Goal: Information Seeking & Learning: Learn about a topic

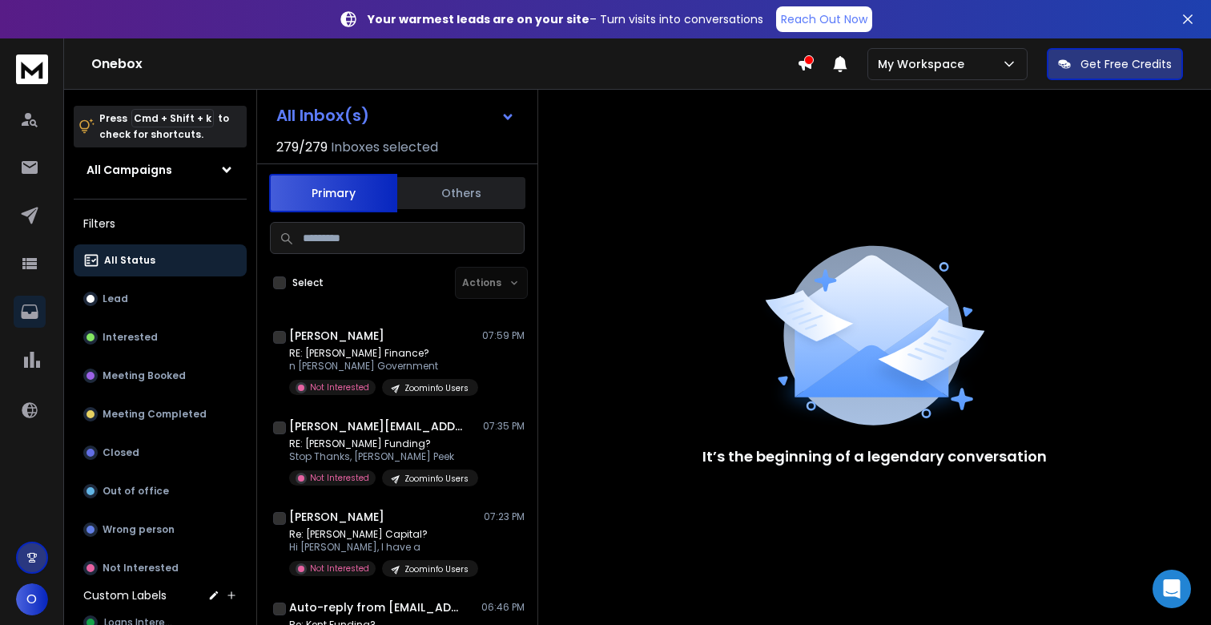
click at [453, 201] on button "Others" at bounding box center [461, 192] width 128 height 35
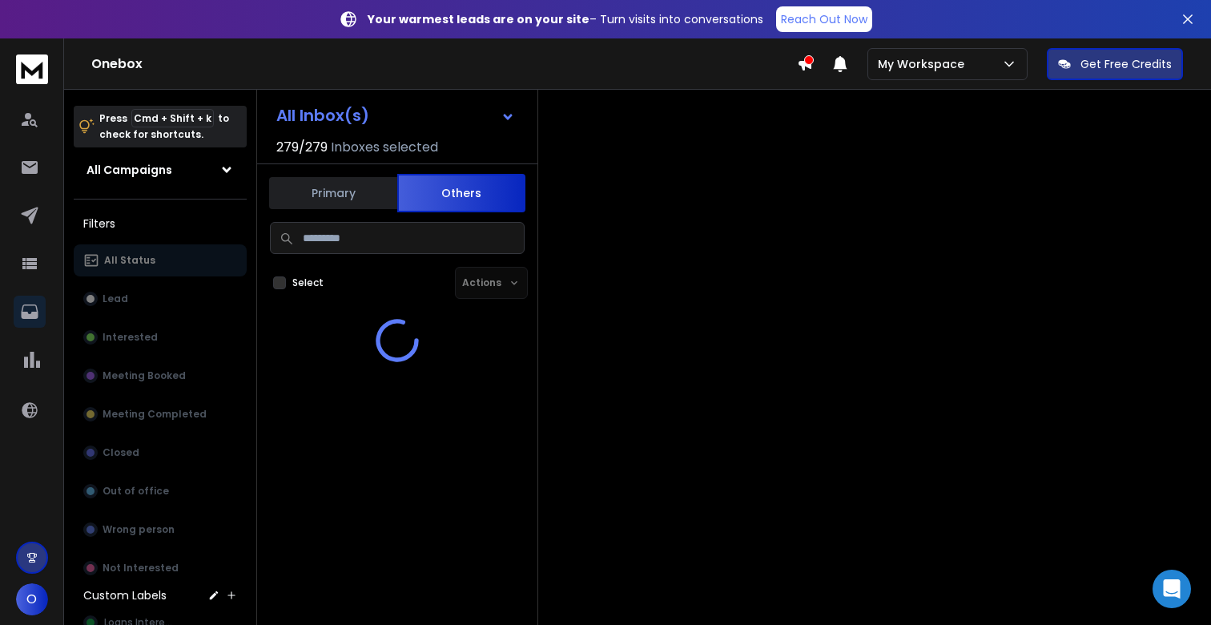
click at [453, 201] on button "Others" at bounding box center [461, 193] width 128 height 38
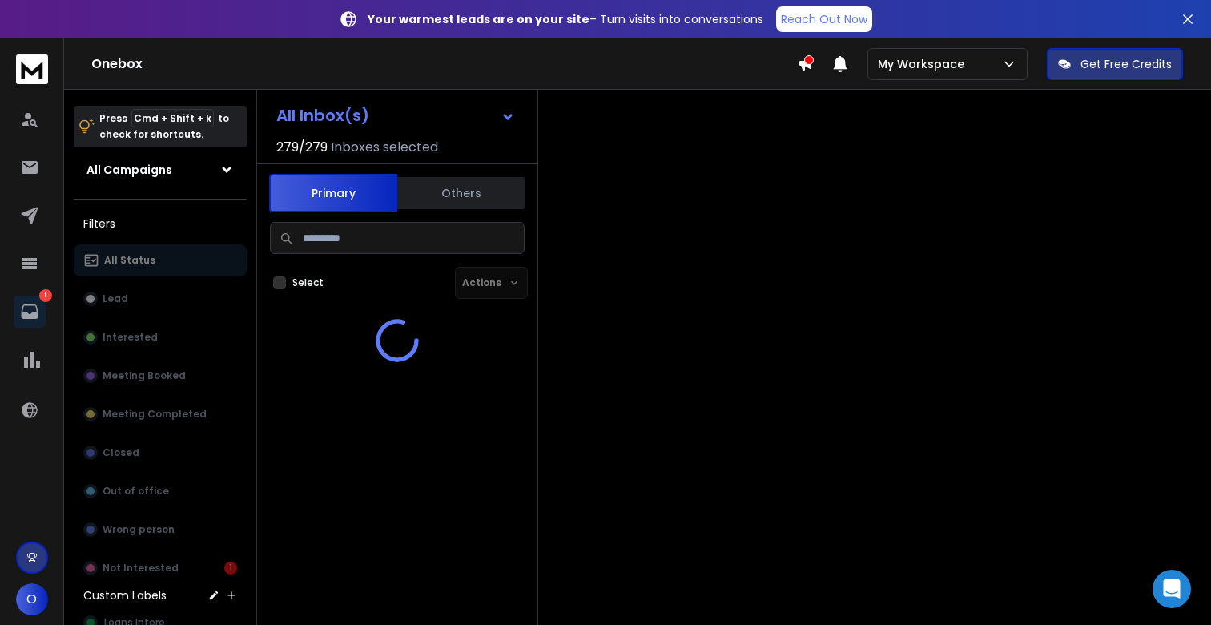
click at [301, 192] on button "Primary" at bounding box center [333, 193] width 128 height 38
click at [392, 336] on icon at bounding box center [397, 340] width 65 height 65
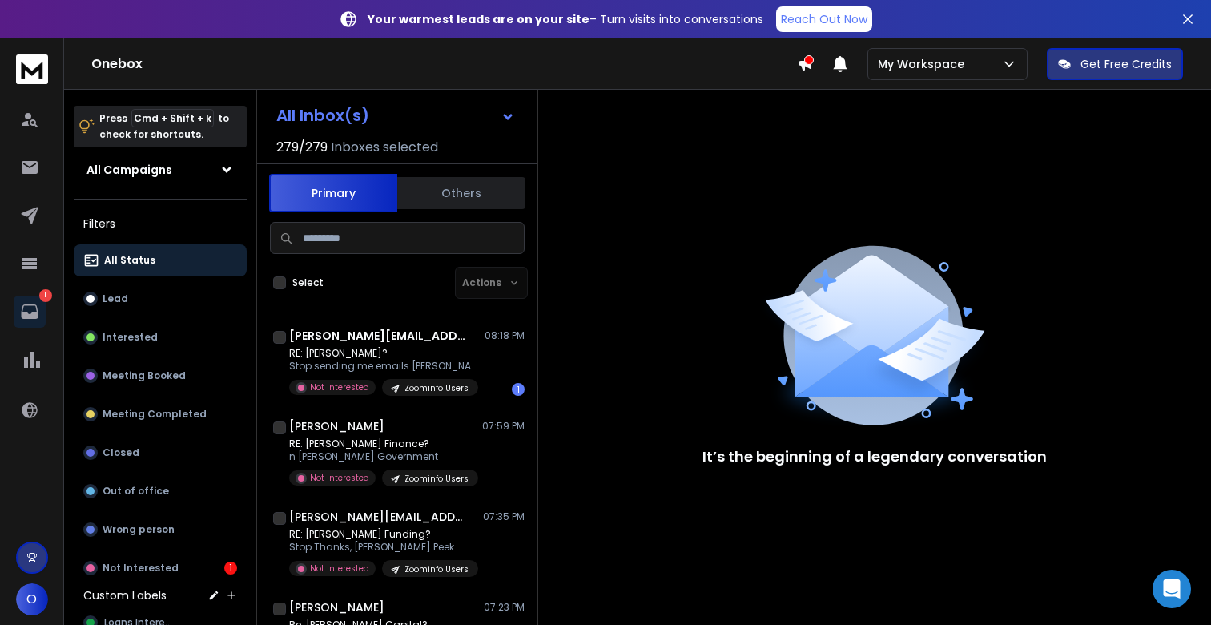
click at [392, 336] on h1 "[PERSON_NAME][EMAIL_ADDRESS][DOMAIN_NAME]" at bounding box center [377, 336] width 176 height 16
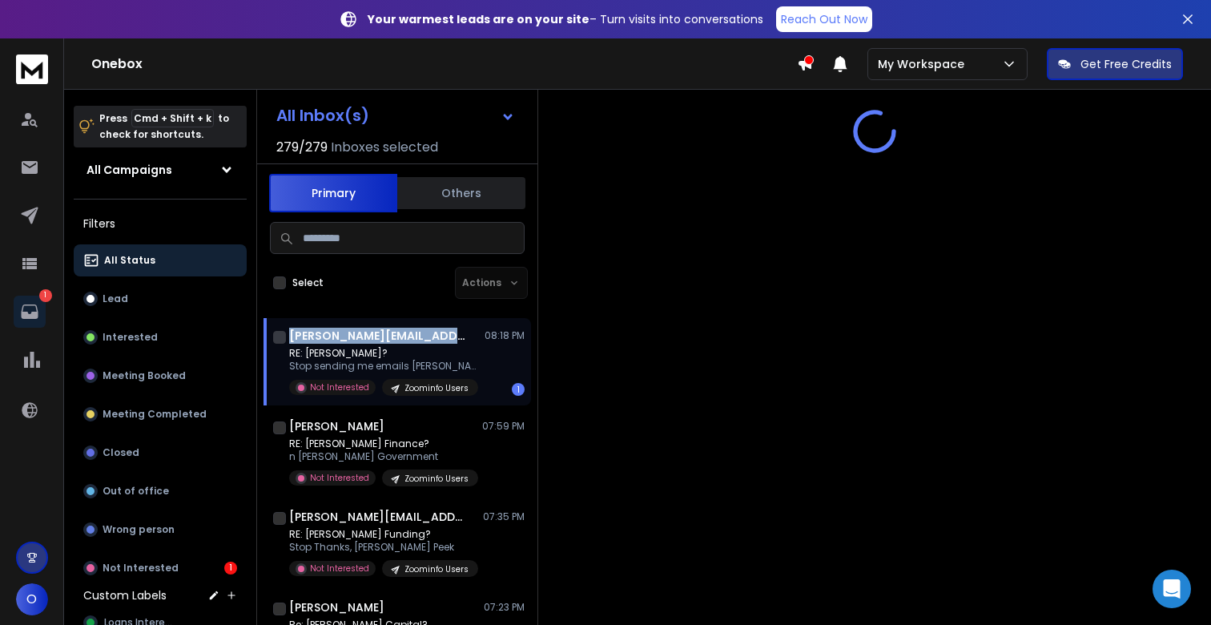
click at [392, 336] on h1 "[PERSON_NAME][EMAIL_ADDRESS][DOMAIN_NAME]" at bounding box center [377, 336] width 176 height 16
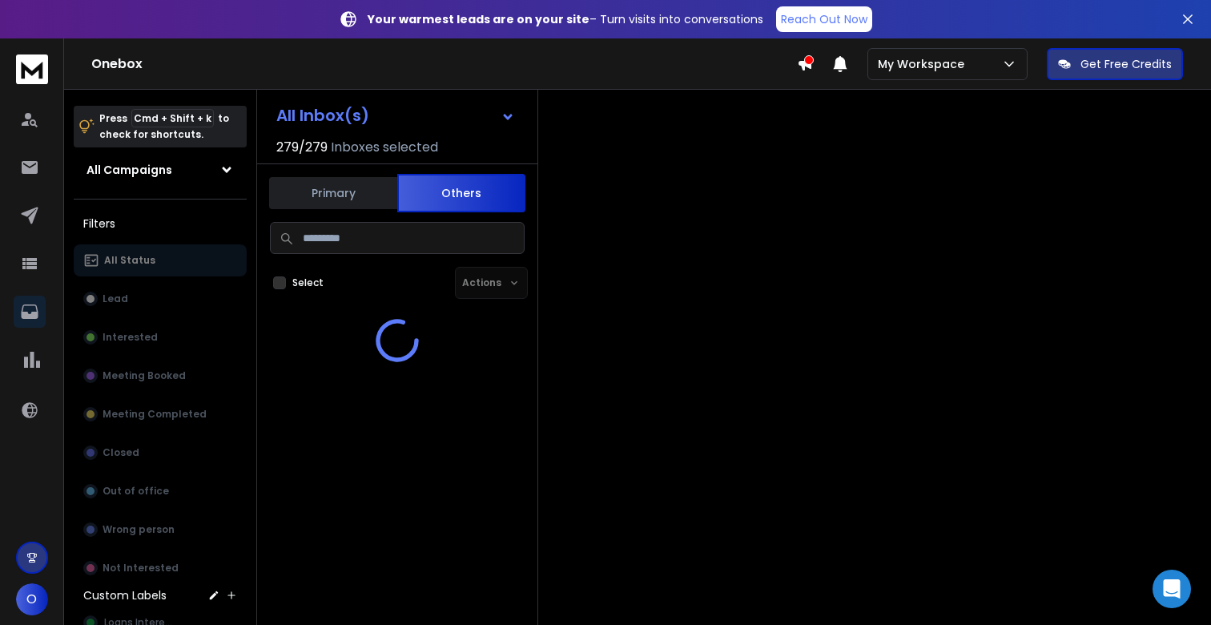
click at [423, 188] on button "Others" at bounding box center [461, 193] width 128 height 38
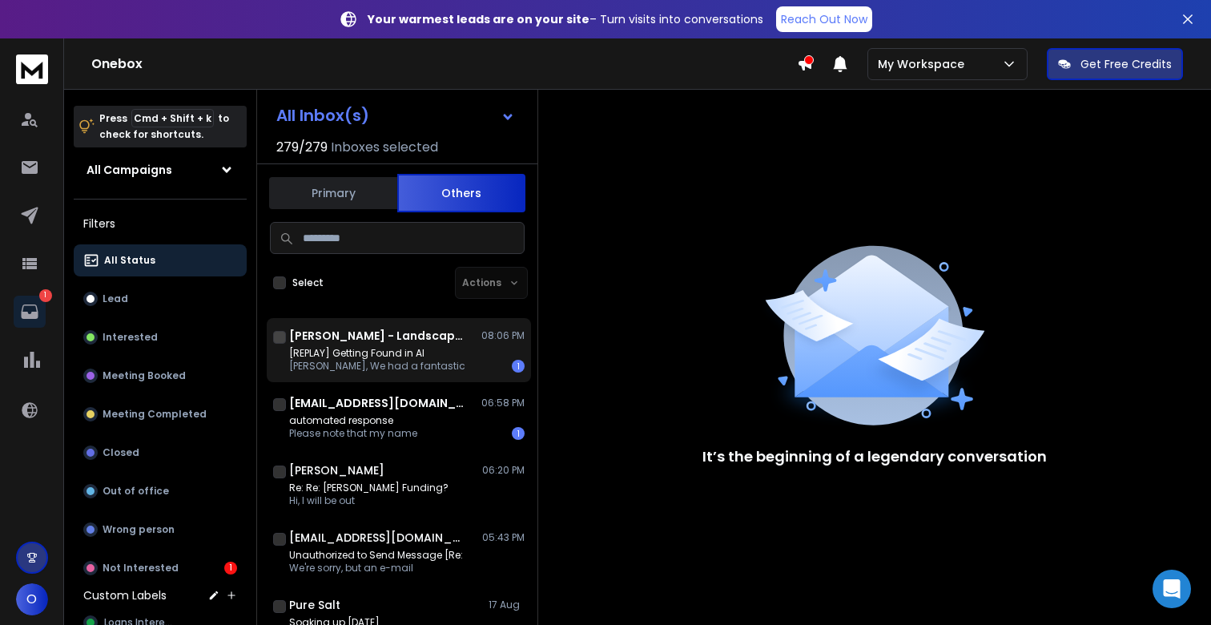
click at [392, 355] on p "[REPLAY] Getting Found in AI" at bounding box center [377, 353] width 176 height 13
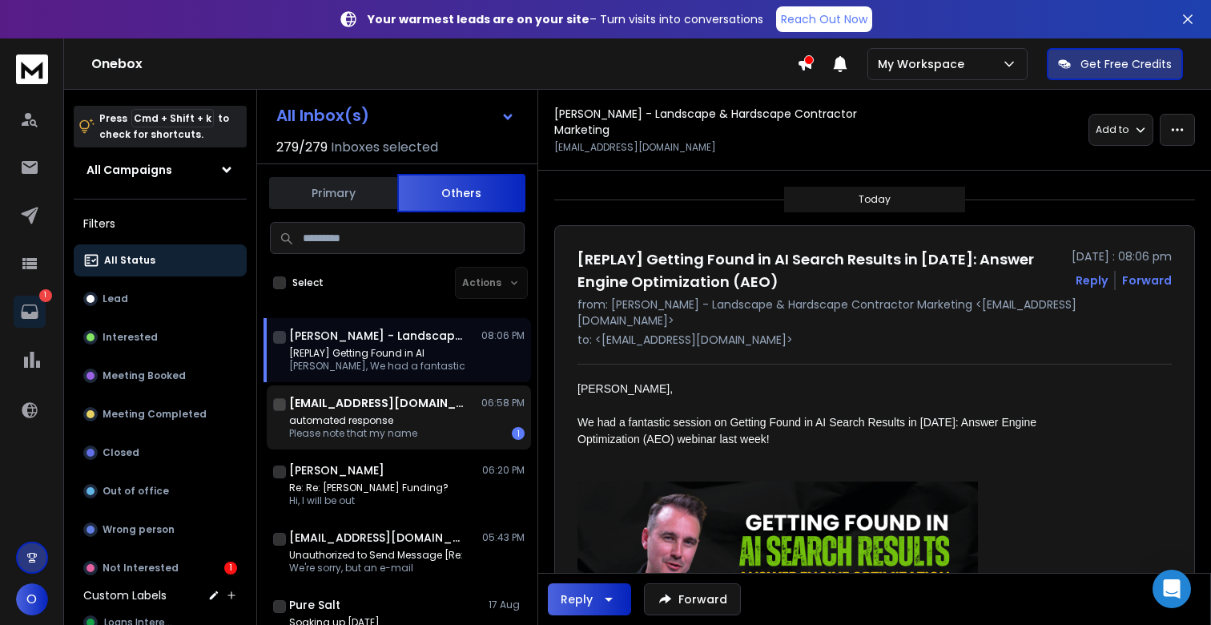
click at [447, 412] on div "[EMAIL_ADDRESS][DOMAIN_NAME] 06:58 PM automated response Please note that my na…" at bounding box center [406, 417] width 235 height 45
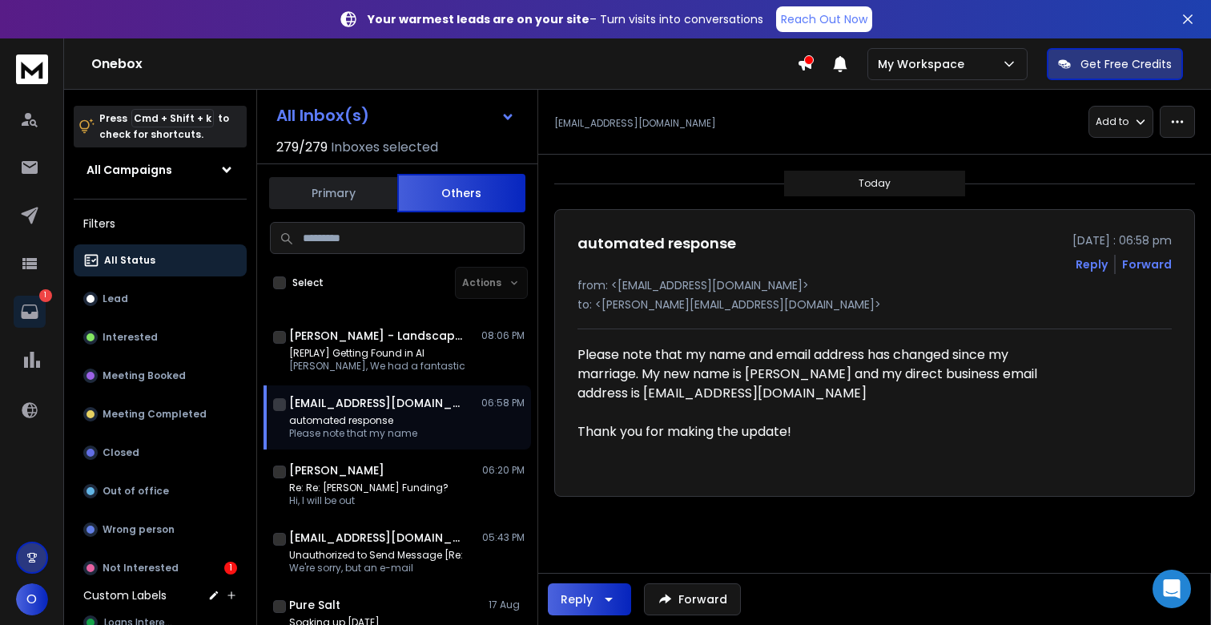
click at [345, 200] on button "Primary" at bounding box center [333, 192] width 128 height 35
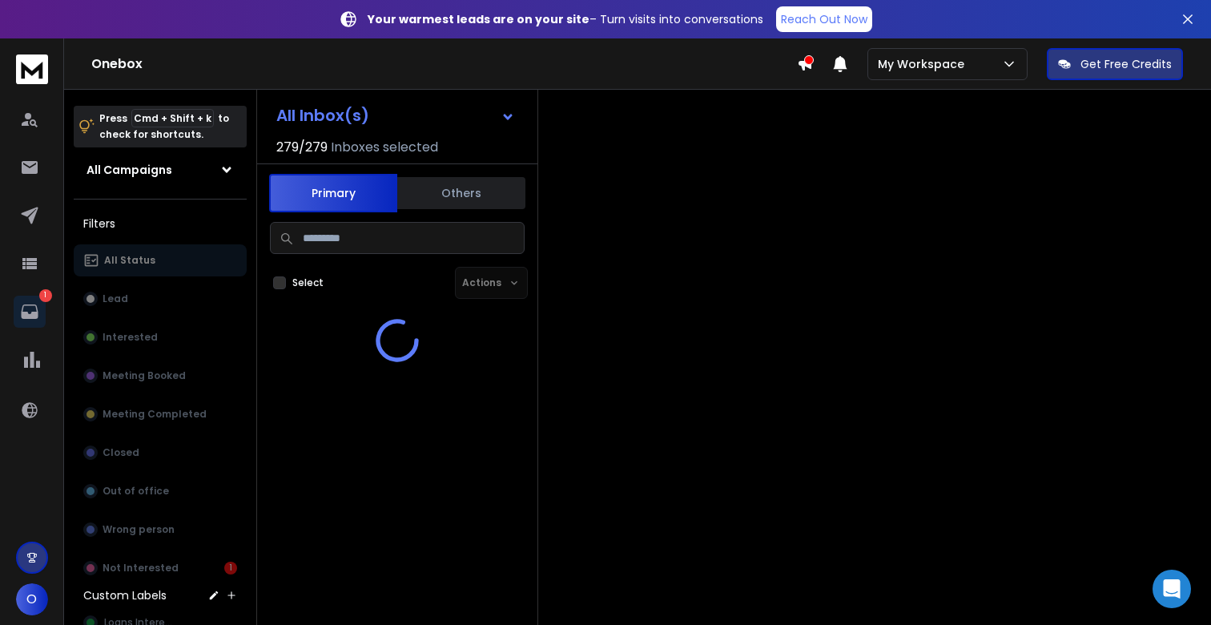
click at [345, 200] on button "Primary" at bounding box center [333, 193] width 128 height 38
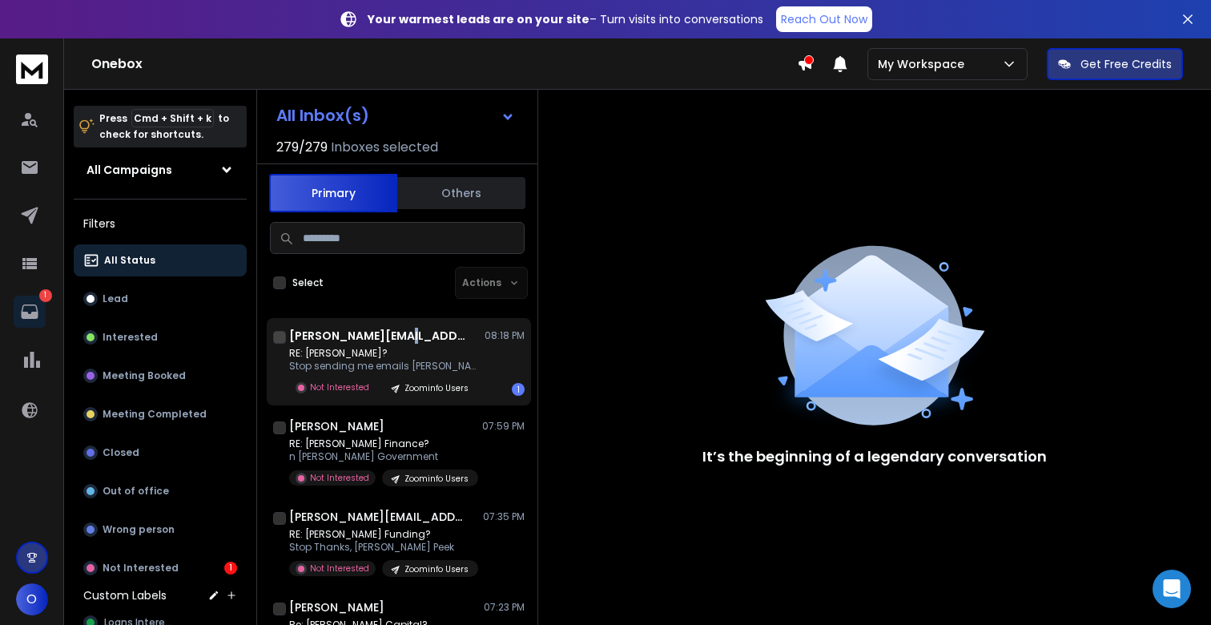
click at [419, 339] on h1 "[PERSON_NAME][EMAIL_ADDRESS][DOMAIN_NAME]" at bounding box center [377, 336] width 176 height 16
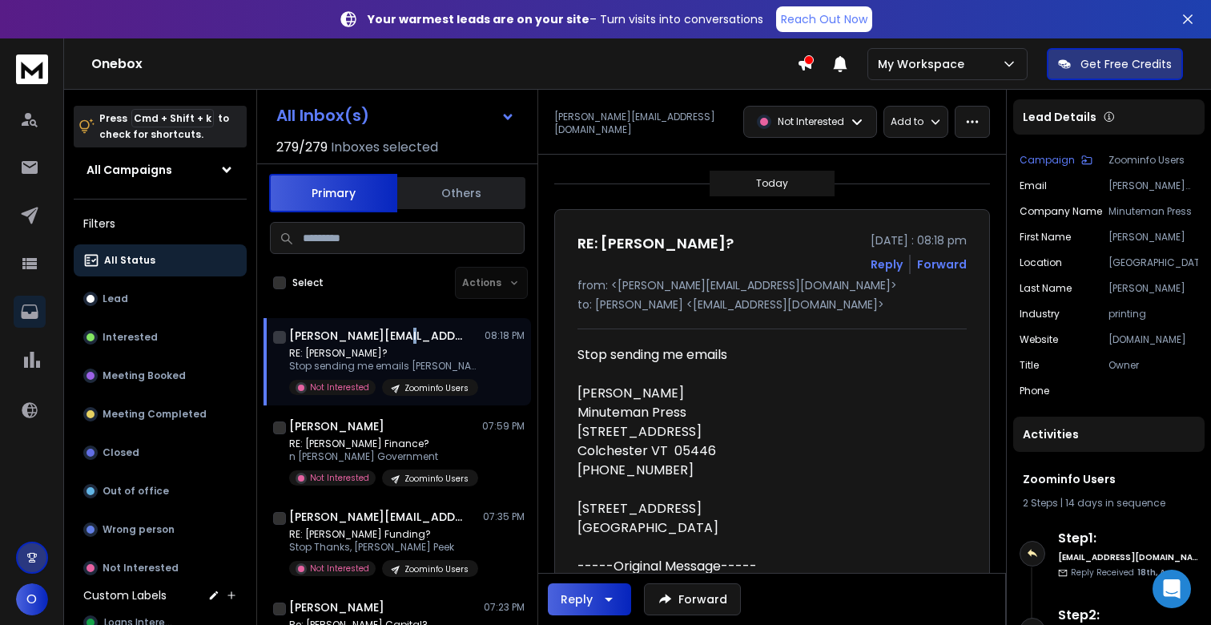
click at [471, 187] on button "Others" at bounding box center [461, 192] width 128 height 35
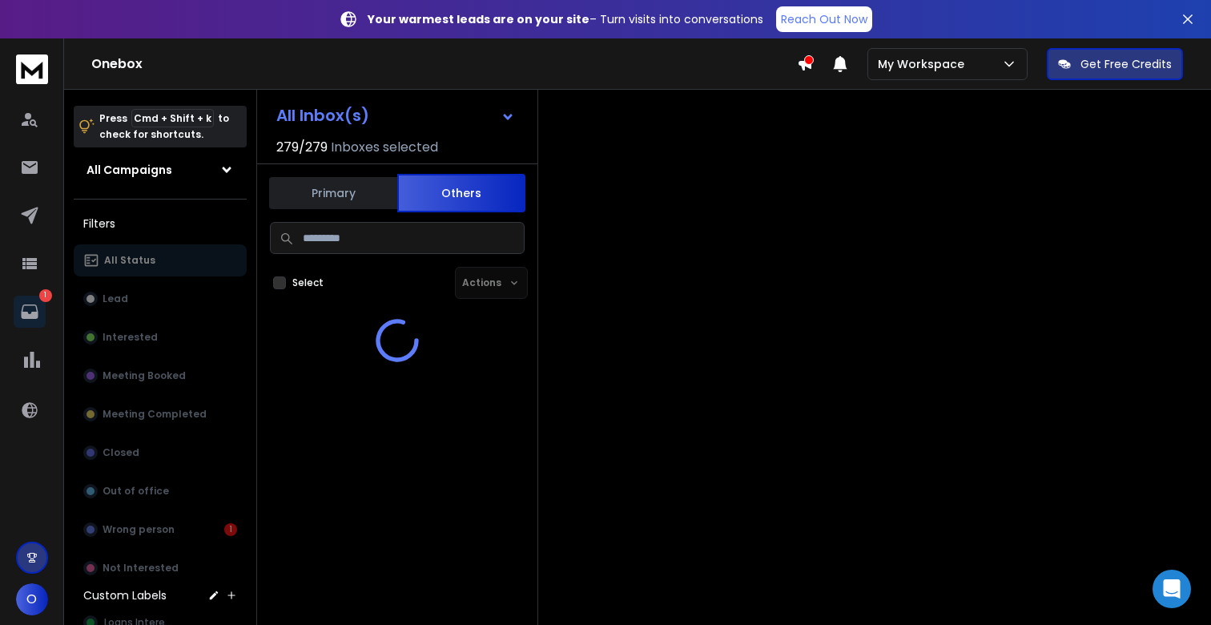
click at [375, 185] on button "Primary" at bounding box center [333, 192] width 128 height 35
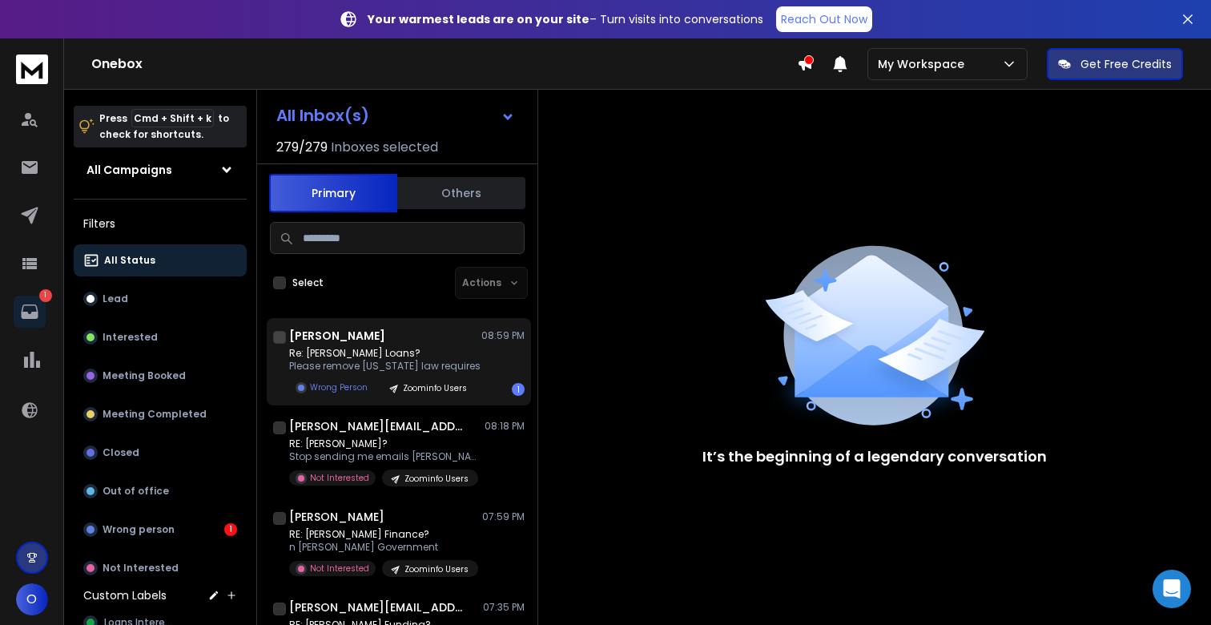
click at [429, 344] on div "[PERSON_NAME] 08:59 PM Re: [PERSON_NAME] Loans? Please remove [US_STATE] law re…" at bounding box center [406, 362] width 235 height 68
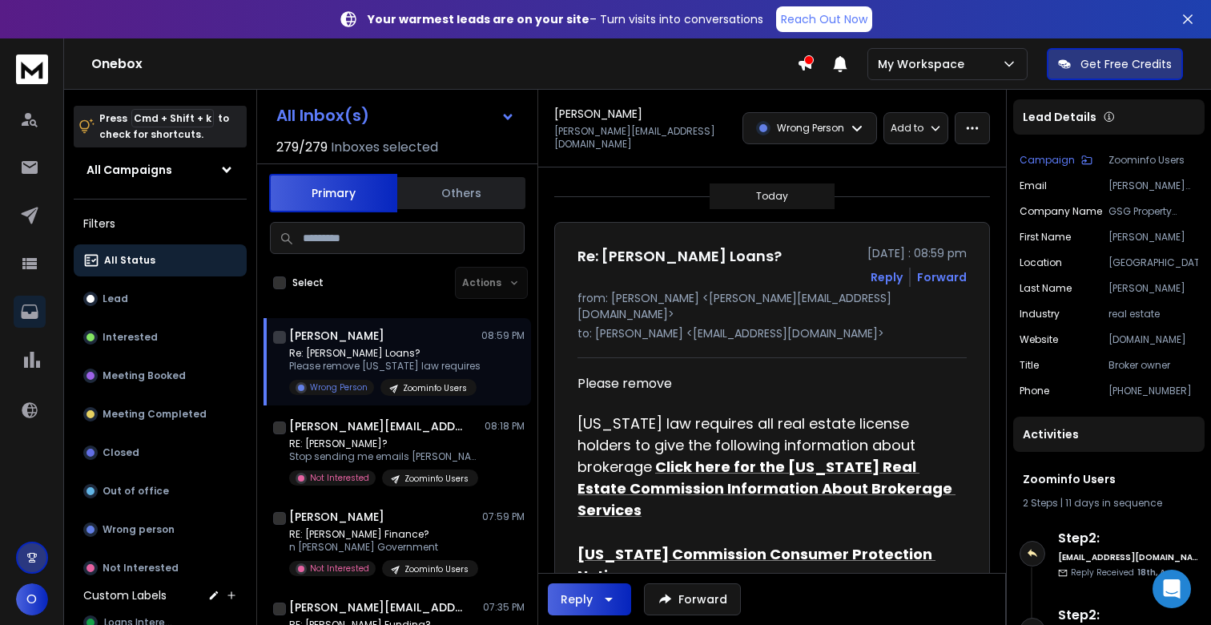
click at [437, 195] on button "Others" at bounding box center [461, 192] width 128 height 35
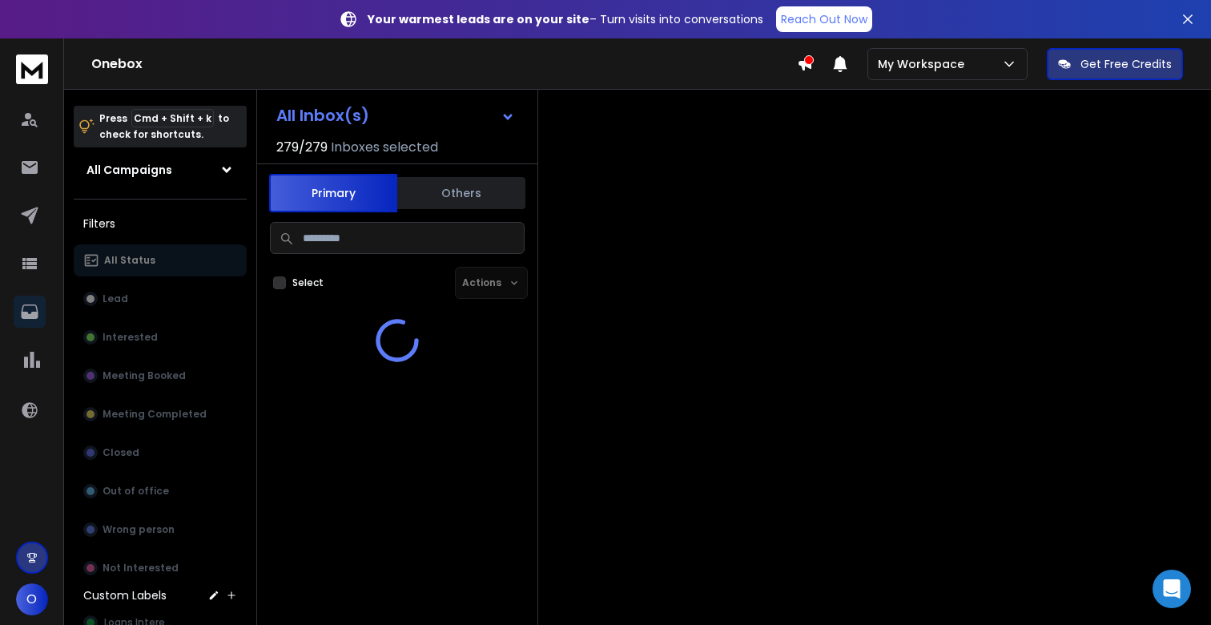
click at [338, 192] on button "Primary" at bounding box center [333, 193] width 128 height 38
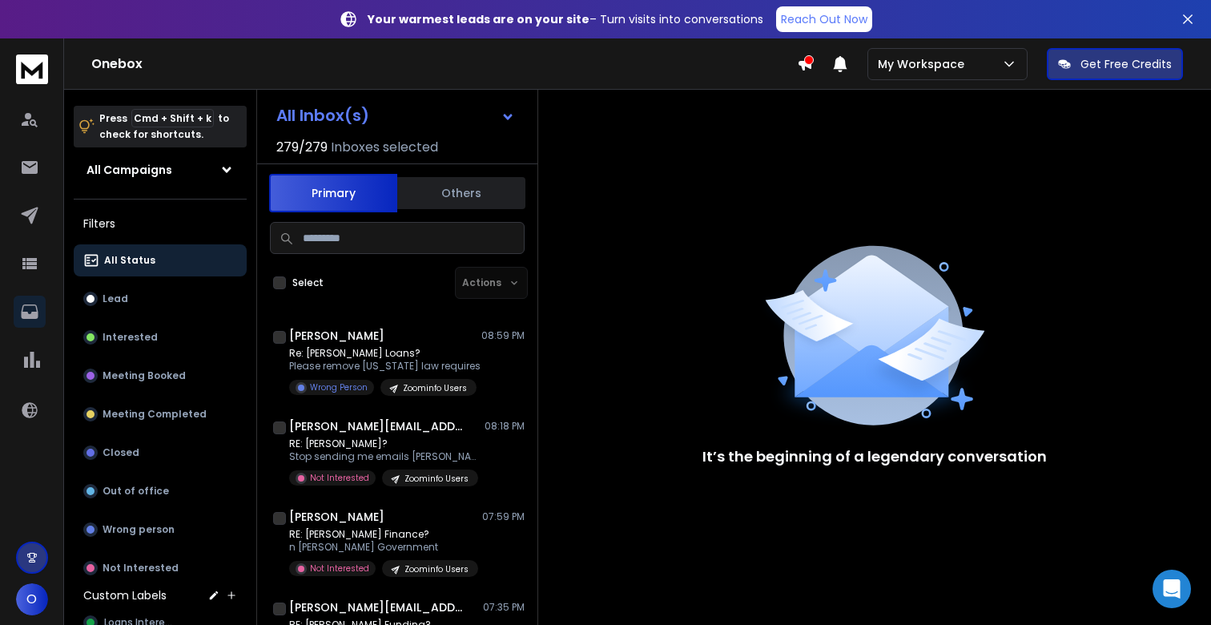
click at [421, 203] on button "Others" at bounding box center [461, 192] width 128 height 35
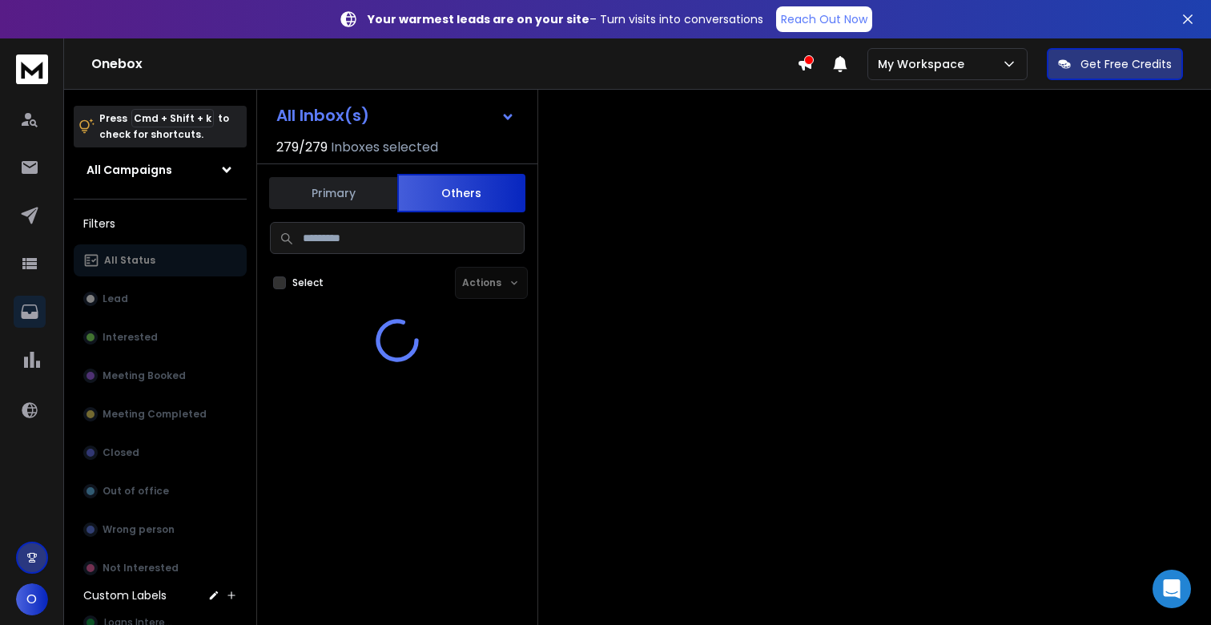
click at [421, 203] on button "Others" at bounding box center [461, 193] width 128 height 38
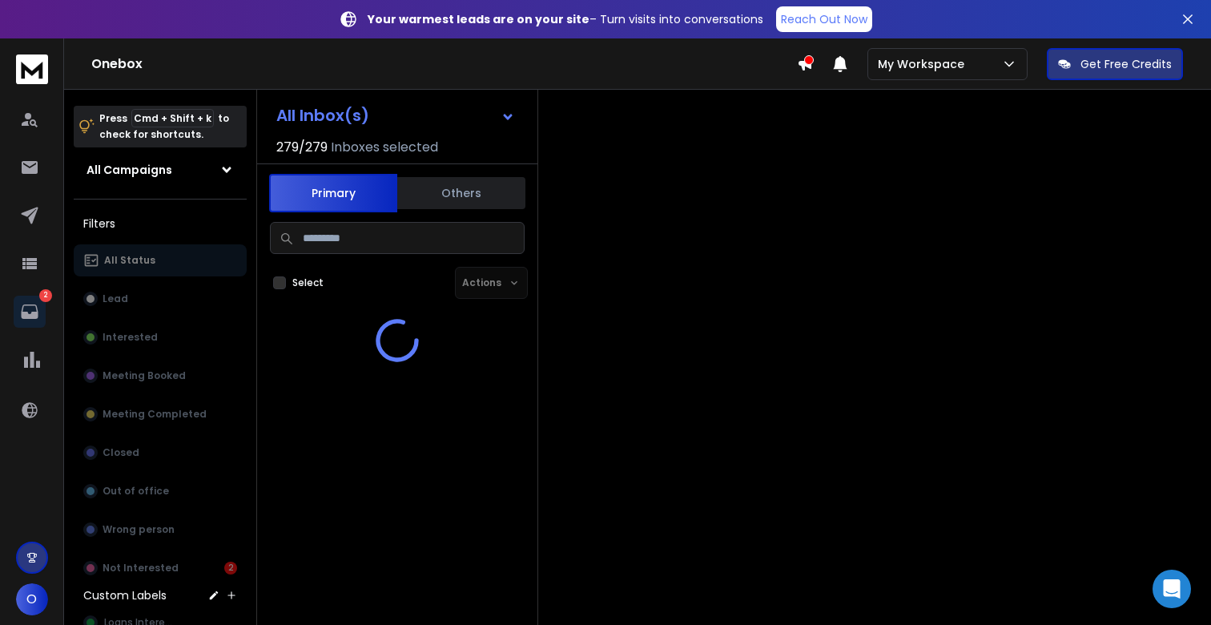
click at [351, 188] on button "Primary" at bounding box center [333, 193] width 128 height 38
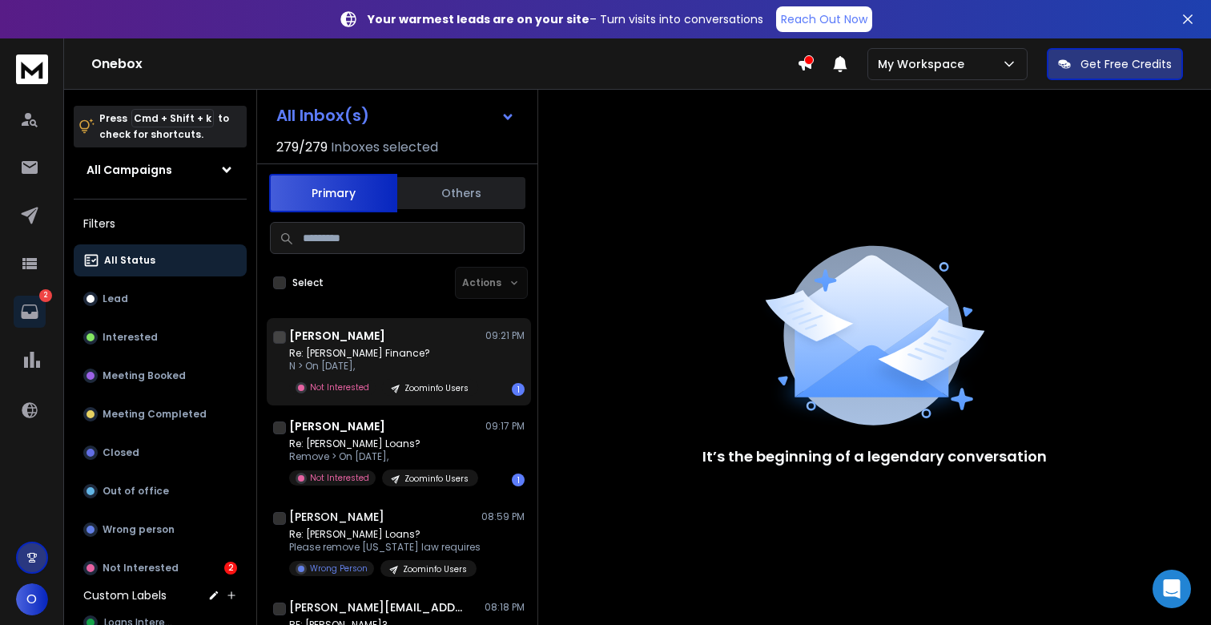
click at [439, 320] on div "[PERSON_NAME] 09:21 PM Re: [PERSON_NAME] Finance? N > On [DATE], Not Interested…" at bounding box center [399, 361] width 264 height 87
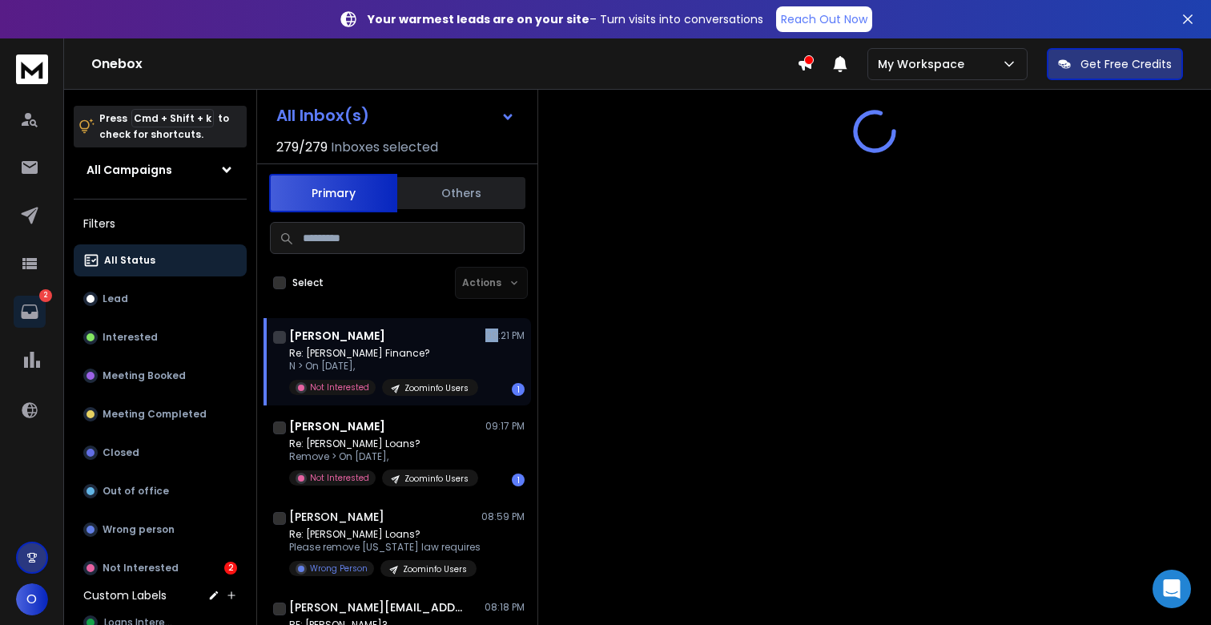
click at [439, 320] on div "[PERSON_NAME] 09:21 PM Re: [PERSON_NAME] Finance? N > On [DATE], Not Interested…" at bounding box center [399, 361] width 264 height 87
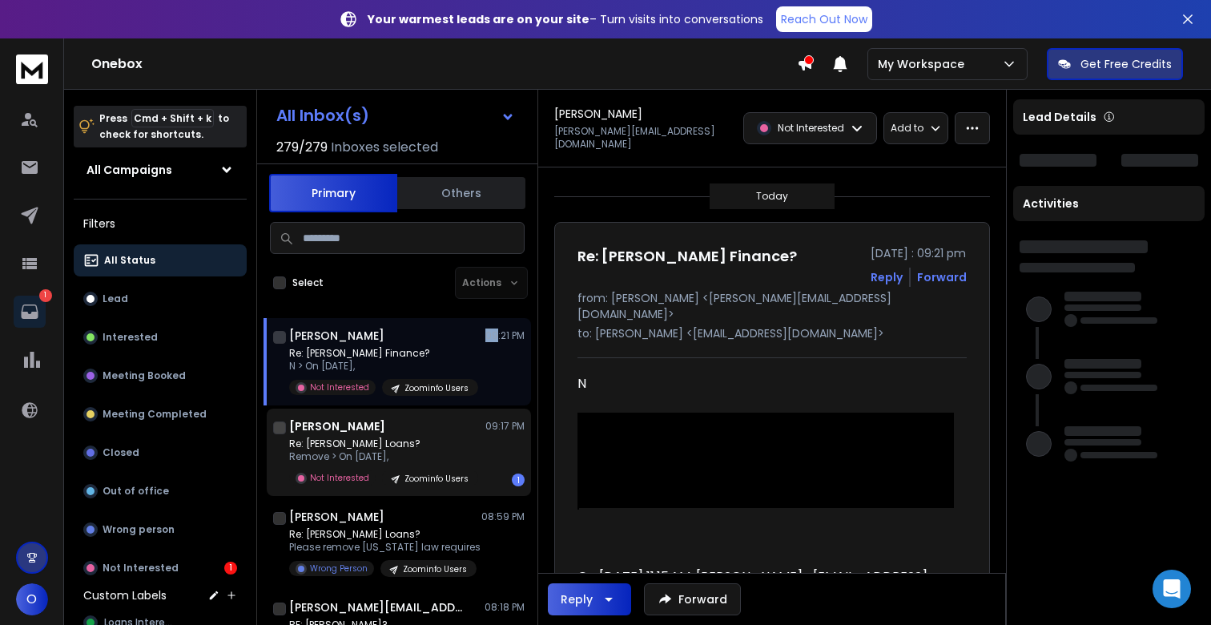
click at [441, 459] on p "Remove > On [DATE]," at bounding box center [383, 456] width 189 height 13
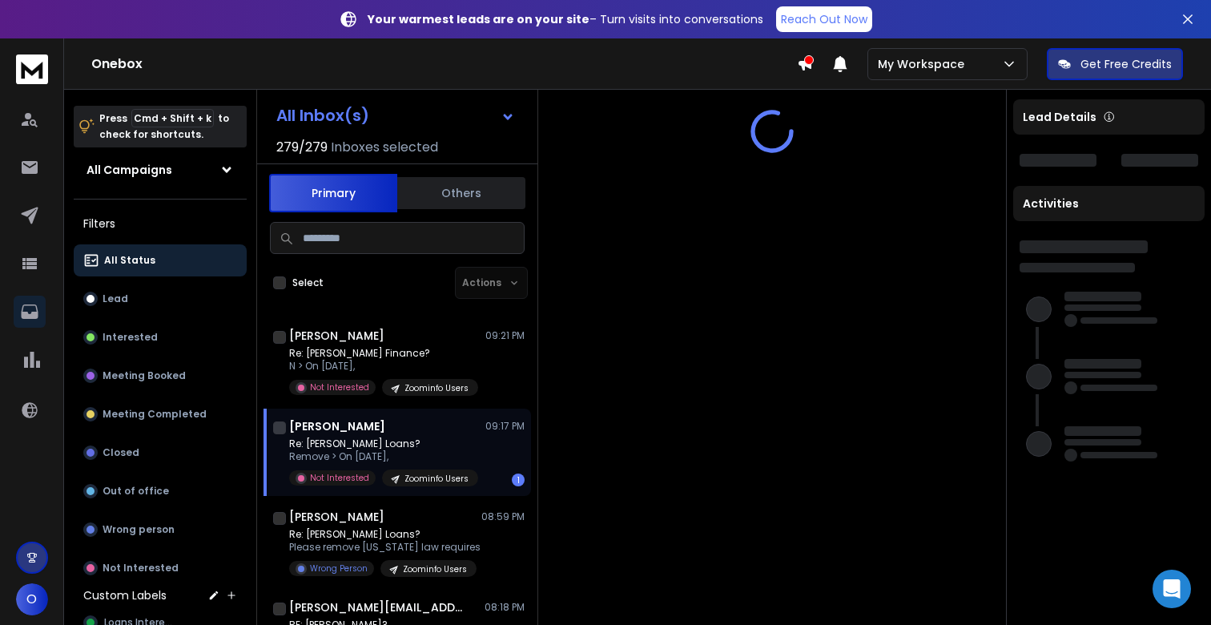
click at [441, 459] on p "Remove > On [DATE]," at bounding box center [383, 456] width 189 height 13
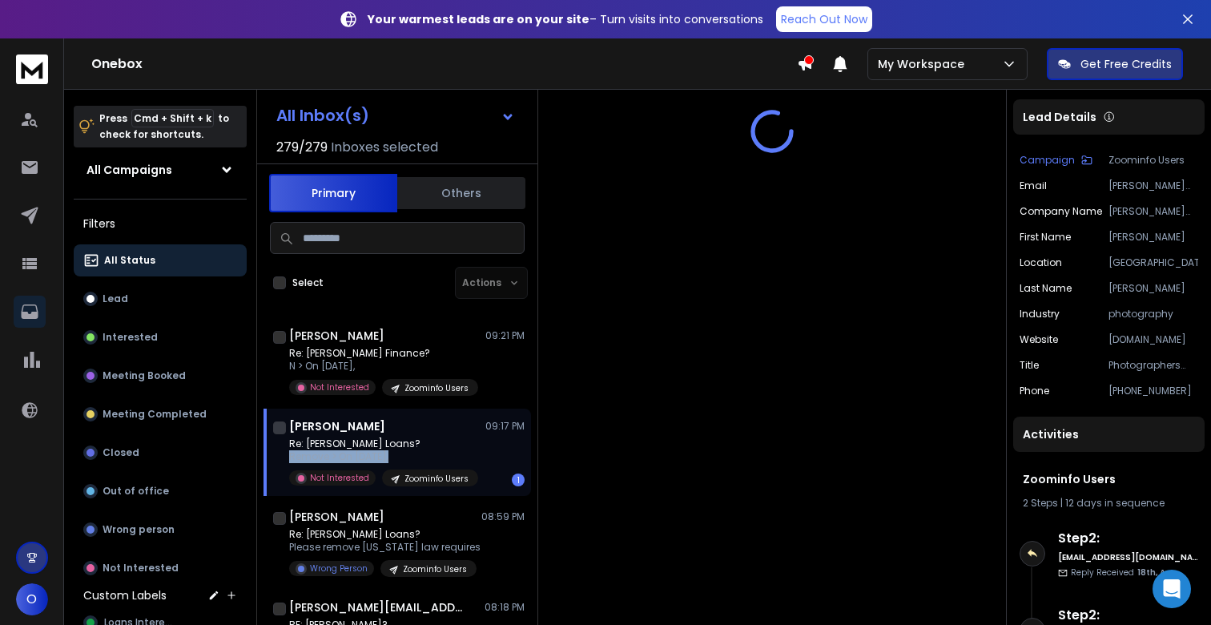
click at [440, 459] on p "Remove > On [DATE]," at bounding box center [383, 456] width 189 height 13
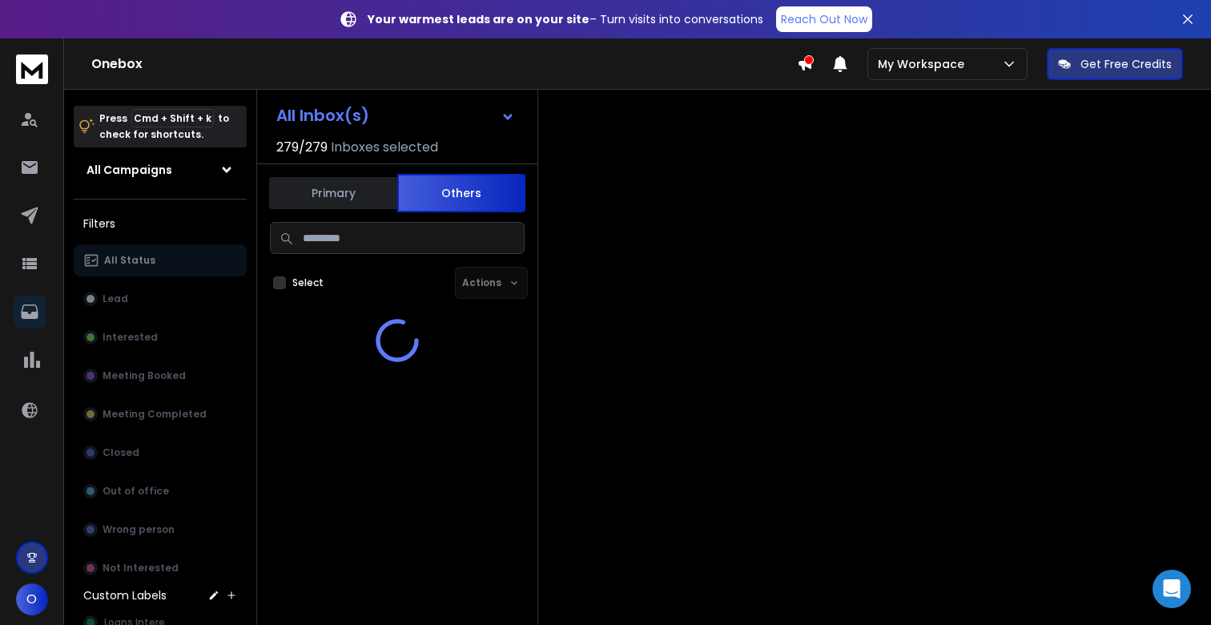
click at [436, 198] on button "Others" at bounding box center [461, 193] width 128 height 38
click at [340, 199] on button "Primary" at bounding box center [333, 192] width 128 height 35
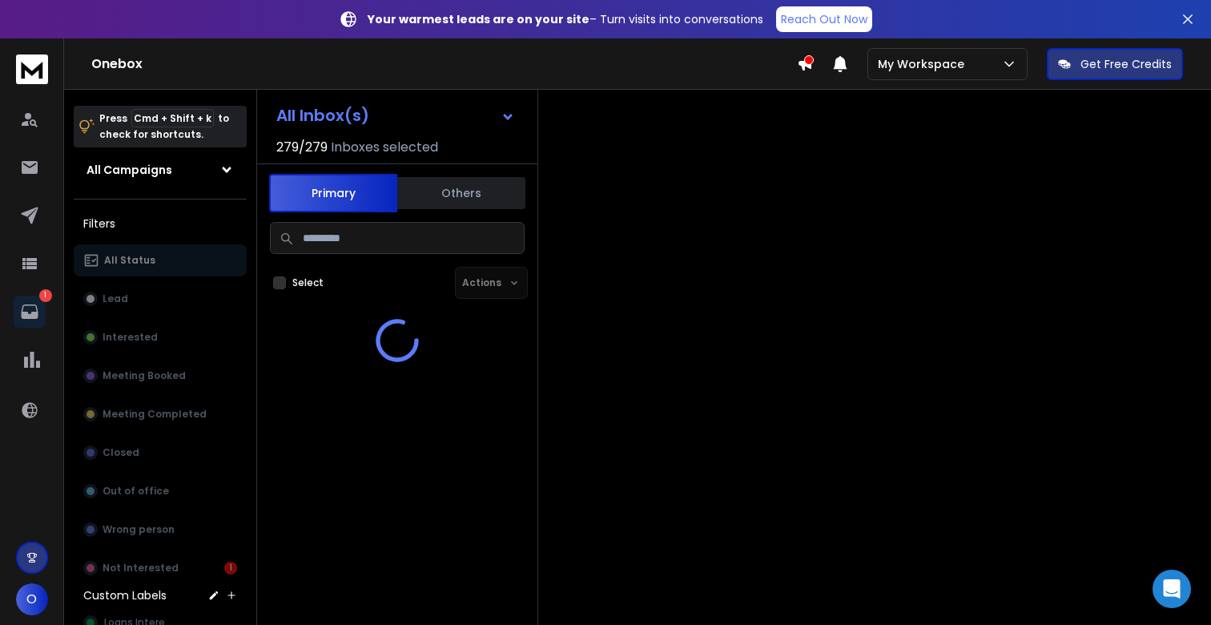
click at [340, 199] on button "Primary" at bounding box center [333, 193] width 128 height 38
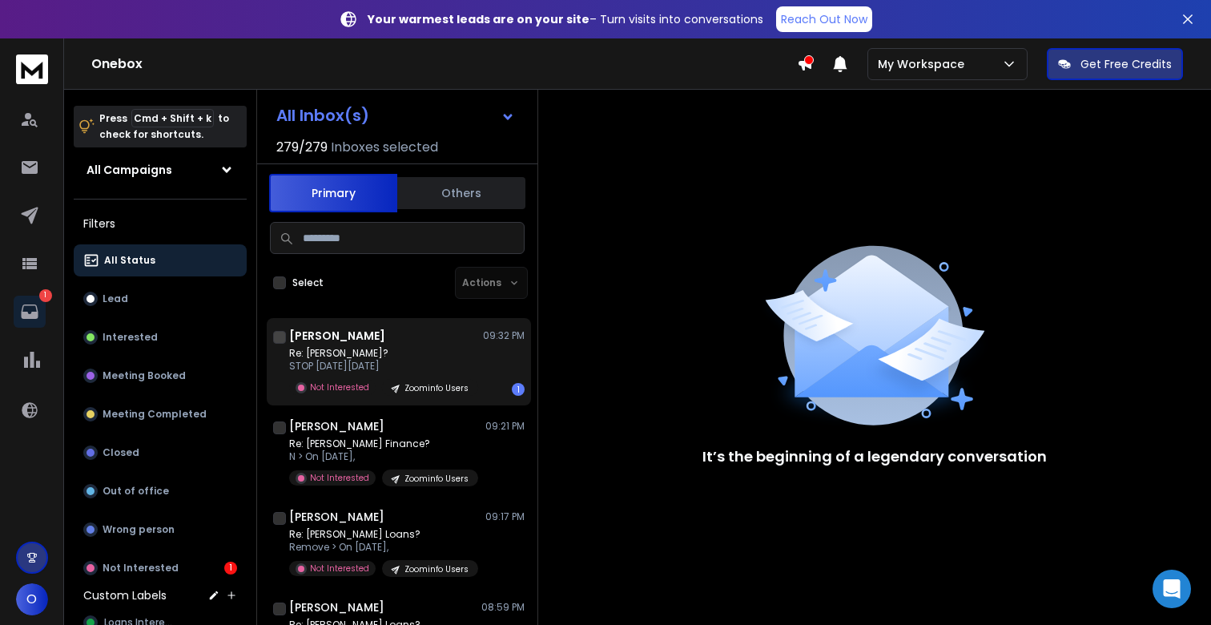
click at [463, 380] on div "Zoominfo Users" at bounding box center [430, 387] width 96 height 17
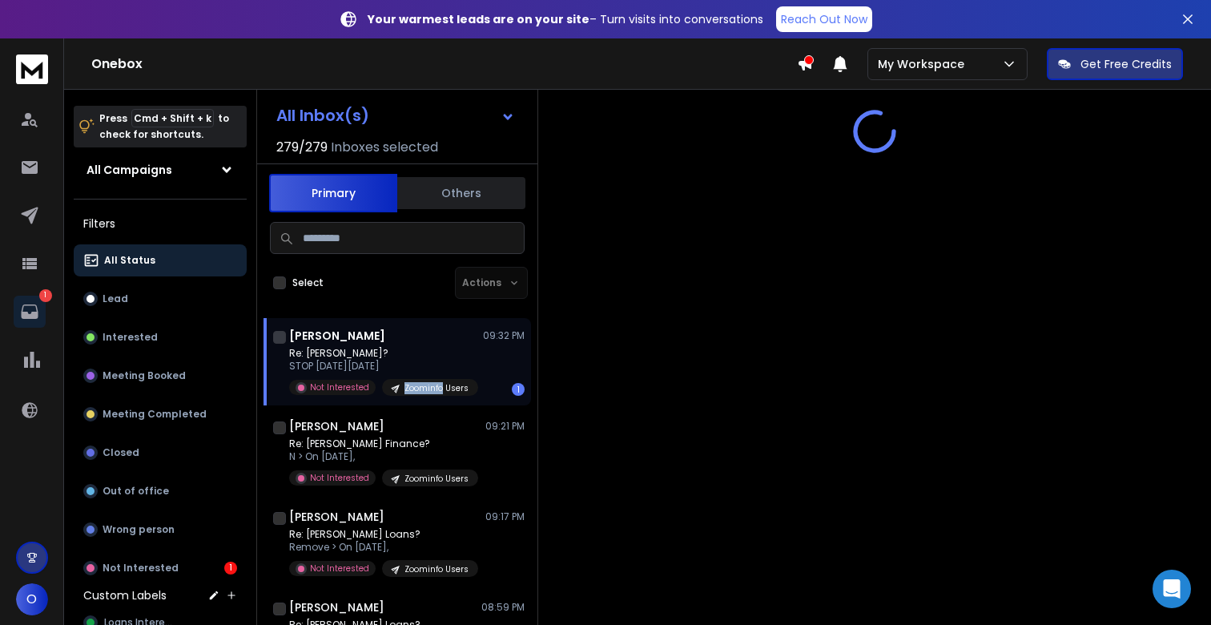
click at [463, 380] on div "Zoominfo Users" at bounding box center [430, 387] width 96 height 17
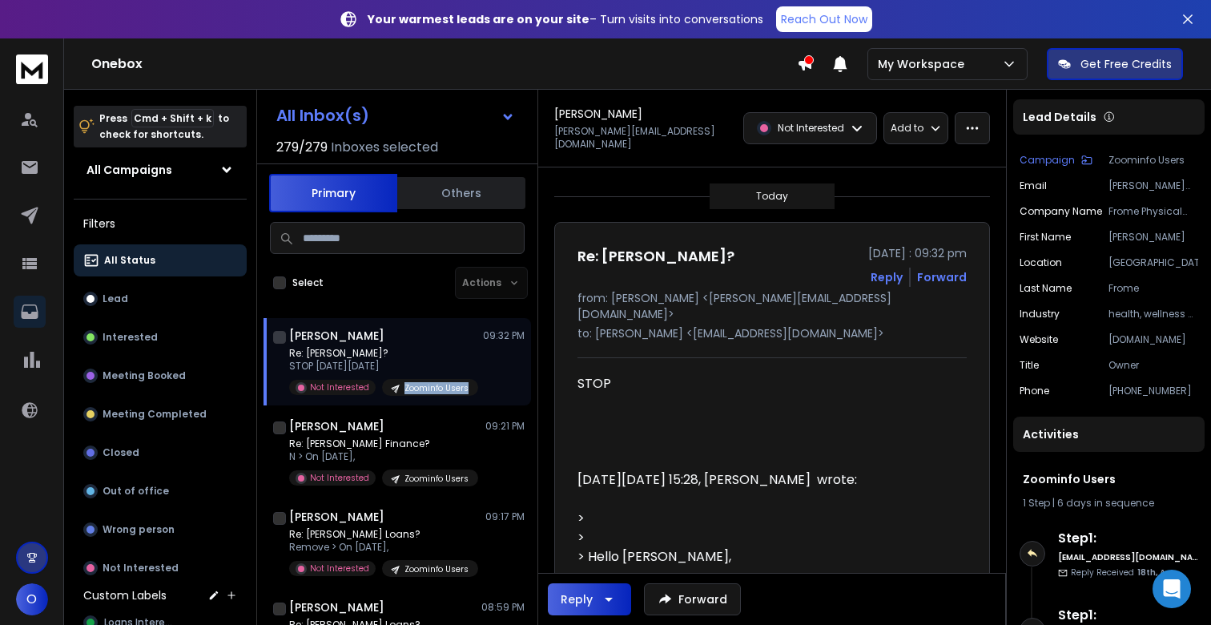
click at [449, 204] on button "Others" at bounding box center [461, 192] width 128 height 35
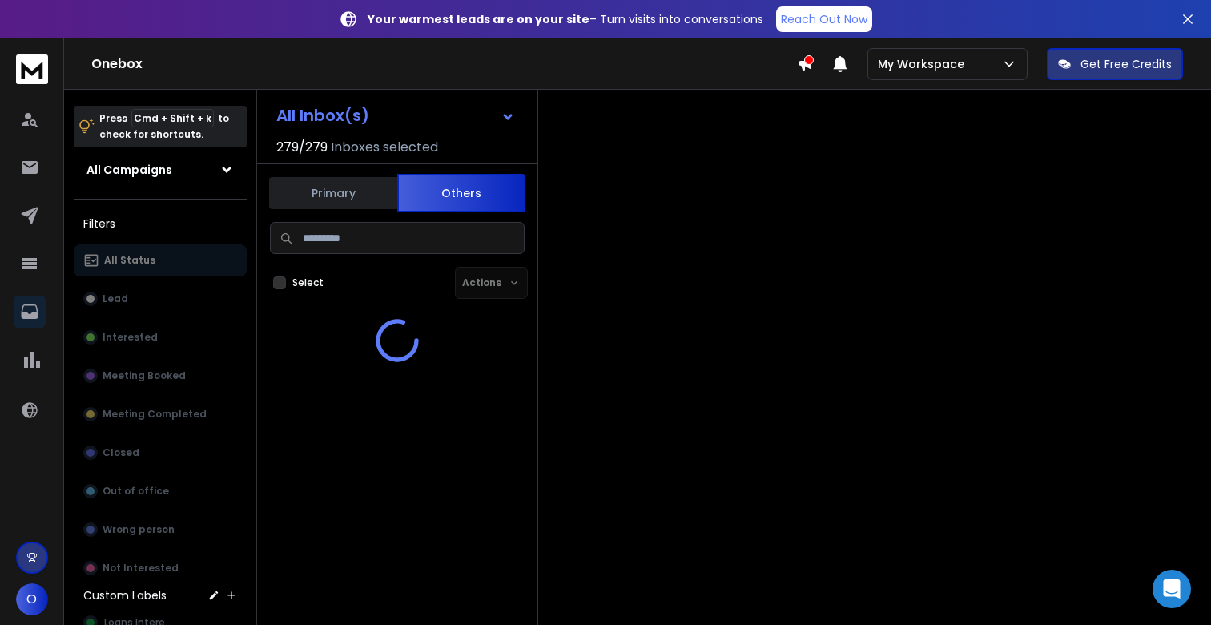
click at [449, 204] on button "Others" at bounding box center [461, 193] width 128 height 38
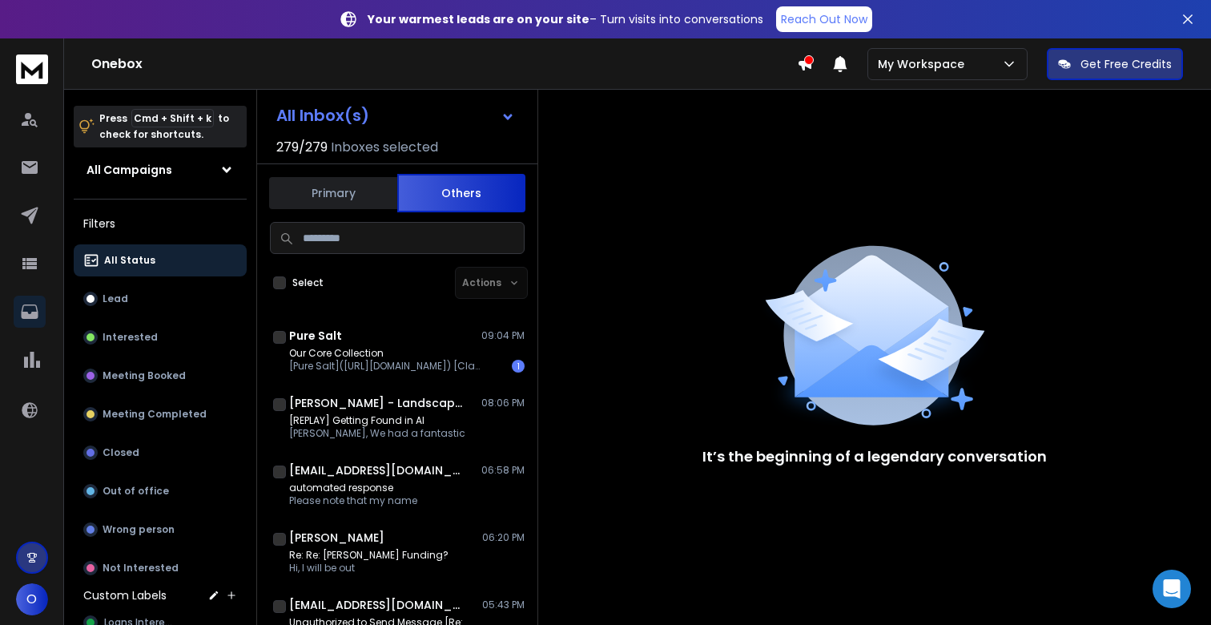
click at [379, 299] on div "Select Actions Pure Salt 09:04 PM Our Core Collection [Pure Salt]([URL][DOMAIN_…" at bounding box center [397, 495] width 280 height 561
click at [381, 304] on div "Select Actions Pure Salt 09:04 PM Our Core Collection [Pure Salt]([URL][DOMAIN_…" at bounding box center [397, 495] width 280 height 561
click at [383, 316] on div "Pure Salt 09:04 PM Our Core Collection [Pure Salt]([URL][DOMAIN_NAME]) [Classic…" at bounding box center [397, 546] width 280 height 462
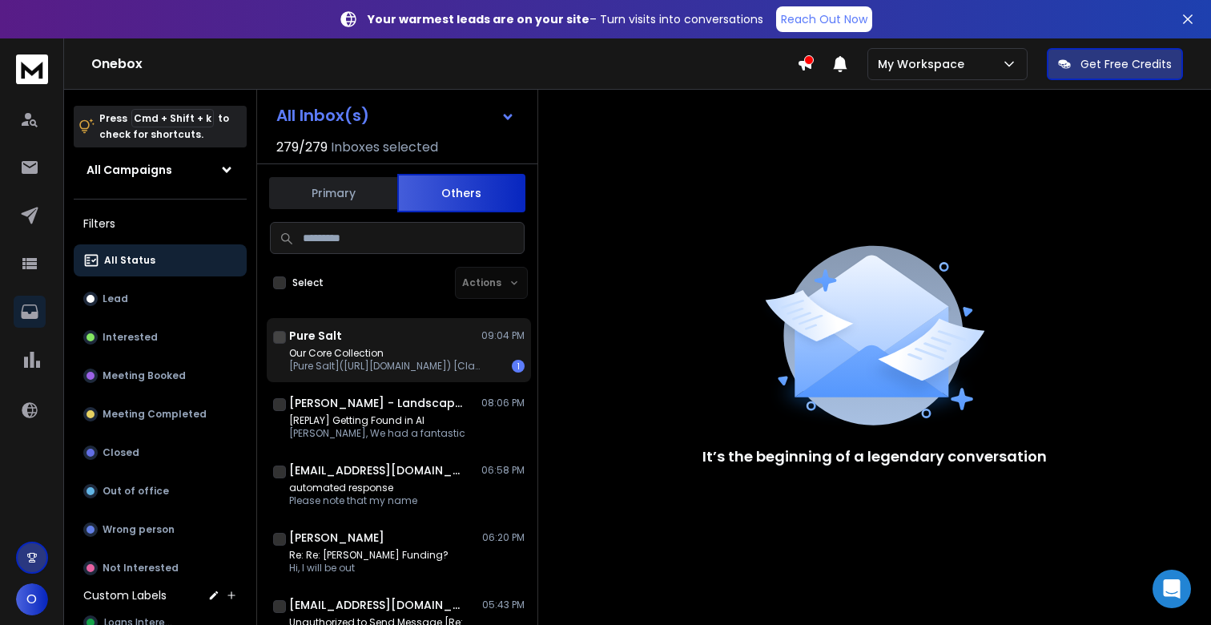
click at [384, 323] on div "Pure Salt 09:04 PM Our Core Collection [Pure Salt]([URL][DOMAIN_NAME]) [Classic…" at bounding box center [397, 546] width 280 height 462
click at [384, 324] on div "Pure Salt 09:04 PM Our Core Collection [Pure Salt]([URL][DOMAIN_NAME]) [Classic…" at bounding box center [399, 350] width 264 height 64
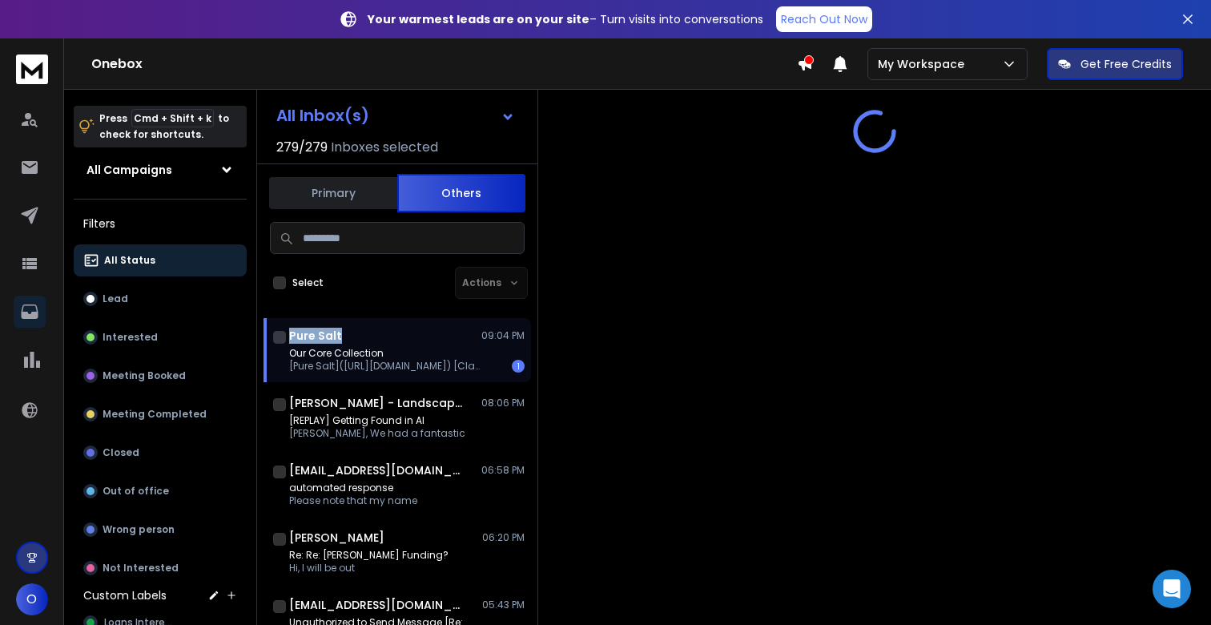
click at [384, 328] on div "Pure Salt 09:04 PM Our Core Collection [Pure Salt]([URL][DOMAIN_NAME]) [Classic…" at bounding box center [399, 350] width 264 height 64
